Goal: Task Accomplishment & Management: Use online tool/utility

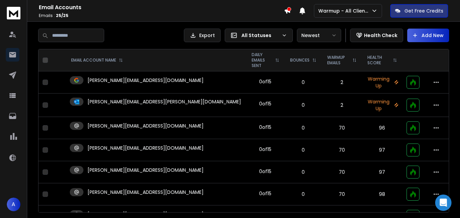
click at [289, 102] on p "0" at bounding box center [303, 105] width 29 height 7
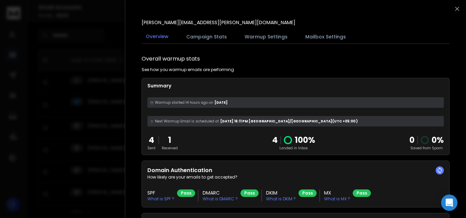
click at [106, 87] on div at bounding box center [233, 109] width 466 height 218
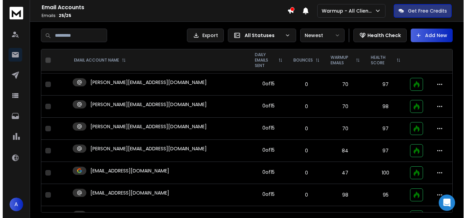
scroll to position [418, 0]
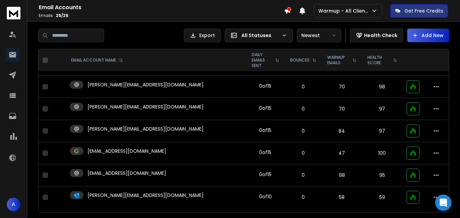
click at [290, 199] on td "0" at bounding box center [303, 198] width 37 height 22
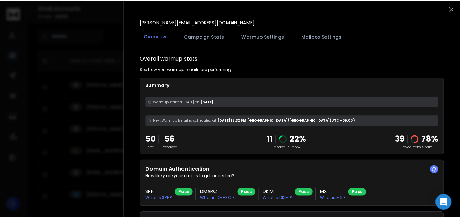
scroll to position [0, 0]
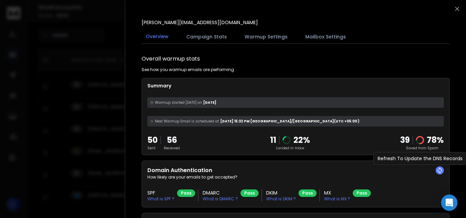
click at [437, 170] on icon at bounding box center [439, 171] width 4 height 6
click at [79, 108] on div at bounding box center [233, 109] width 466 height 218
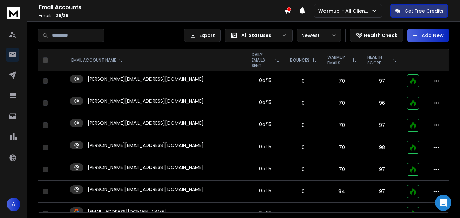
scroll to position [418, 0]
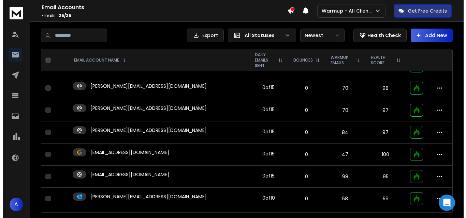
scroll to position [418, 0]
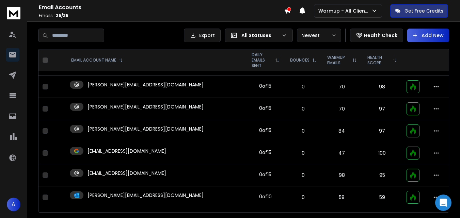
click at [322, 200] on td "58" at bounding box center [342, 198] width 40 height 22
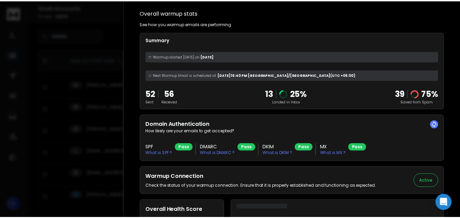
scroll to position [0, 0]
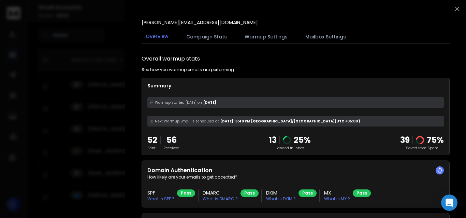
click at [287, 67] on div "Overall warmup stats See how you warmup emails are performing" at bounding box center [295, 64] width 308 height 18
click at [94, 69] on div at bounding box center [233, 109] width 466 height 218
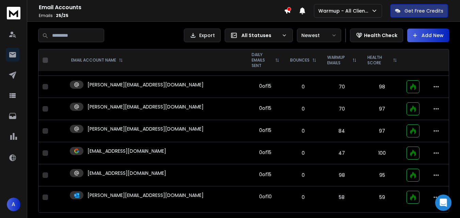
drag, startPoint x: 94, startPoint y: 70, endPoint x: 229, endPoint y: 1, distance: 152.0
click at [229, 1] on div "Email Accounts Emails : 25 / 25 Warmup - All Clients Get Free Credits" at bounding box center [230, 11] width 460 height 22
